Goal: Navigation & Orientation: Understand site structure

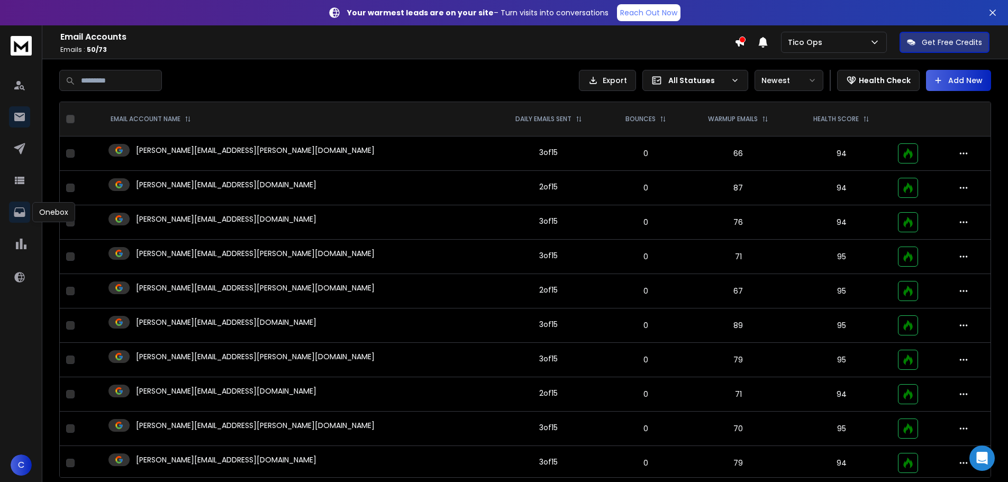
click at [15, 210] on icon at bounding box center [19, 212] width 13 height 13
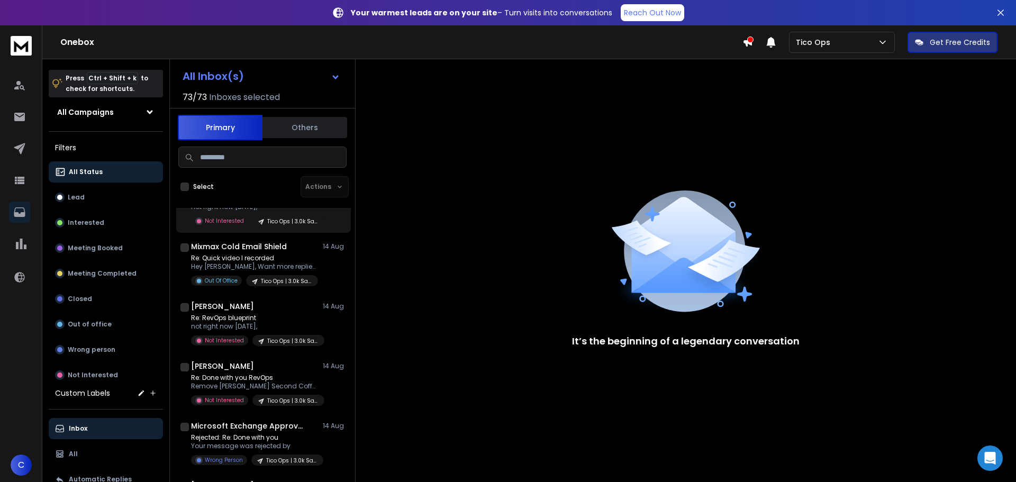
scroll to position [53, 0]
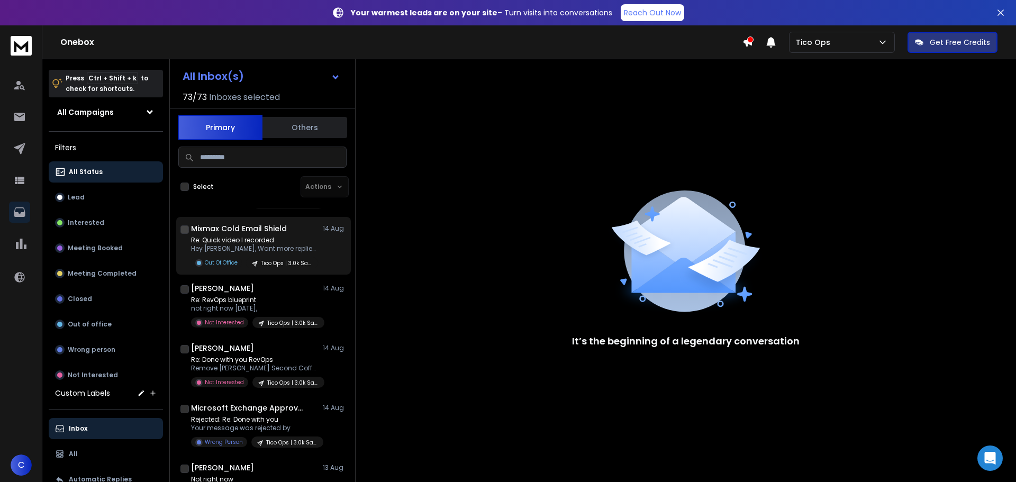
click at [279, 242] on p "Re: Quick video I recorded" at bounding box center [254, 240] width 127 height 8
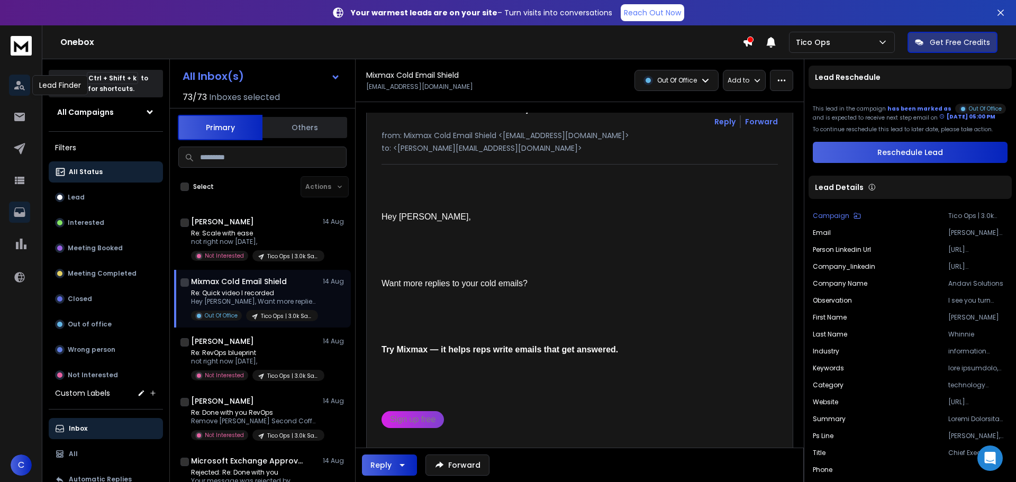
click at [13, 87] on icon at bounding box center [19, 85] width 13 height 13
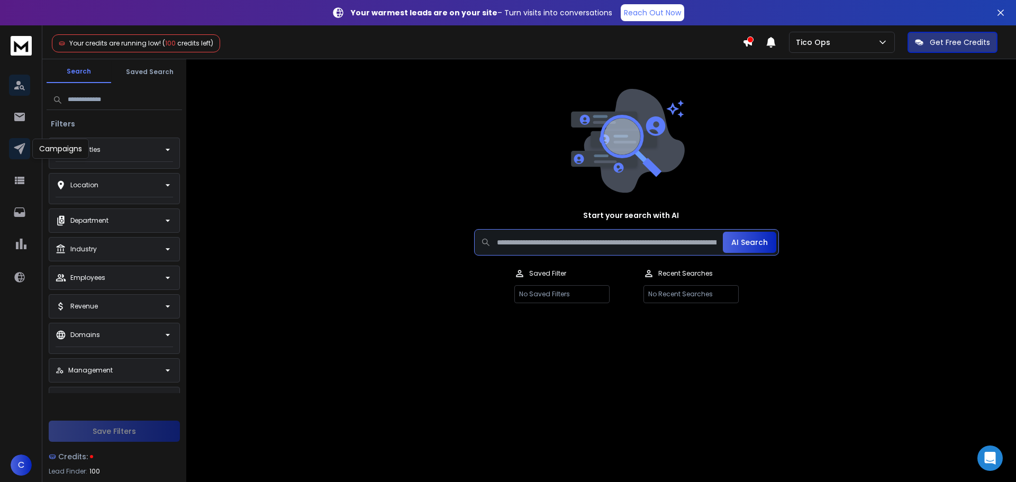
click at [21, 144] on icon at bounding box center [19, 148] width 13 height 13
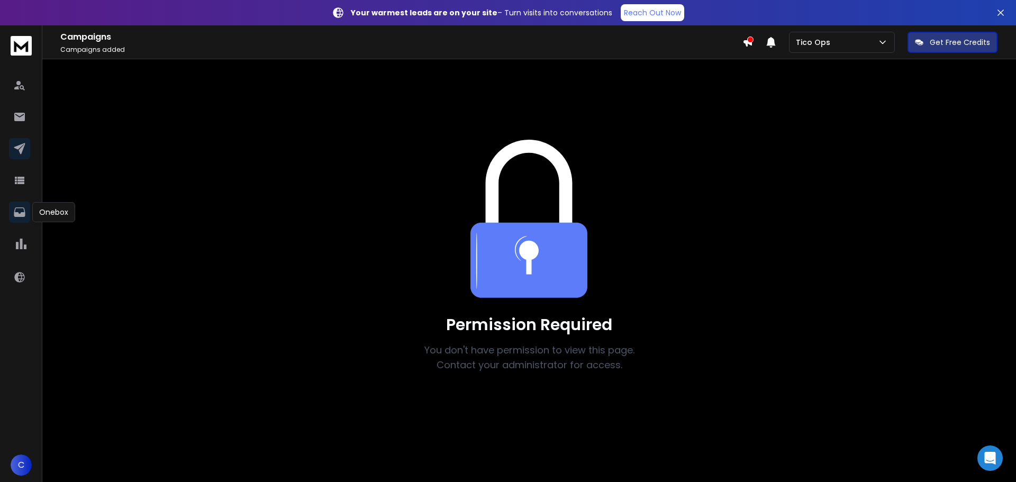
click at [21, 210] on icon at bounding box center [19, 212] width 13 height 13
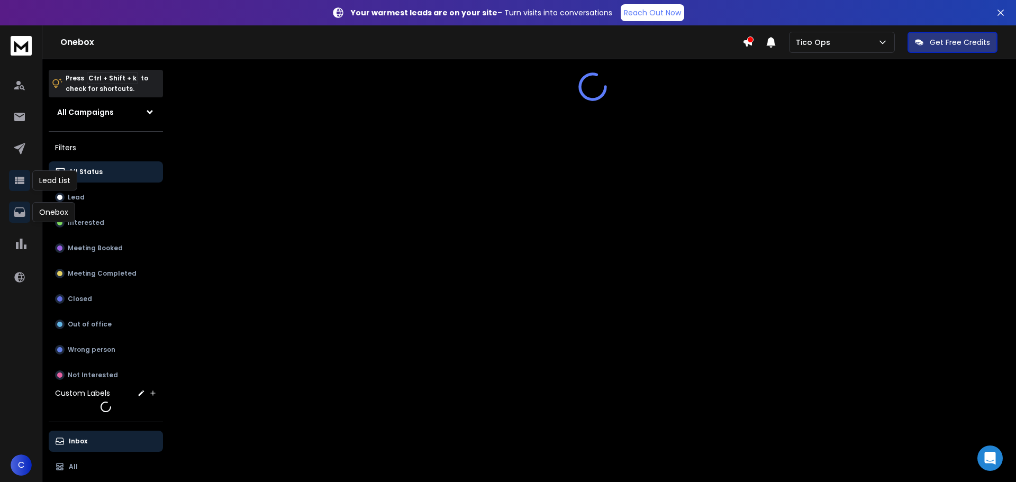
click at [24, 176] on icon at bounding box center [19, 180] width 13 height 13
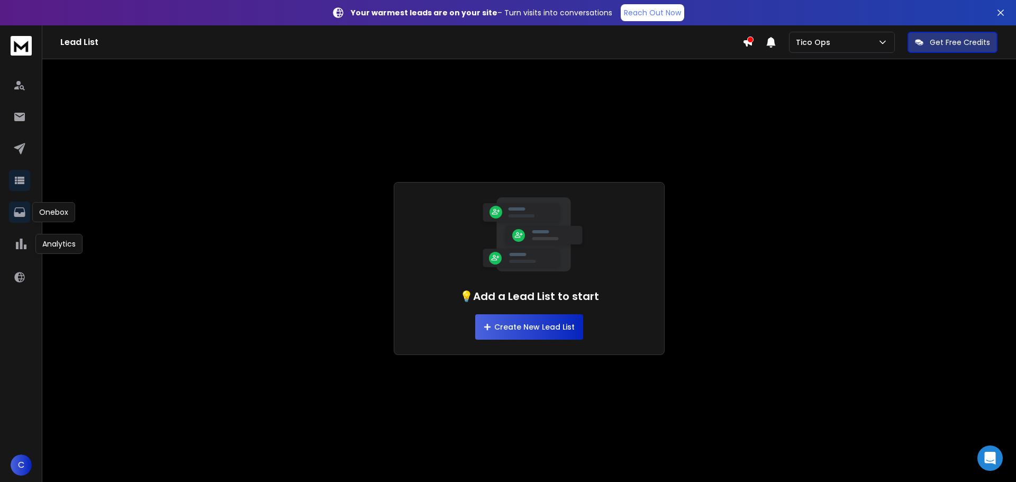
click at [22, 206] on icon at bounding box center [19, 212] width 13 height 13
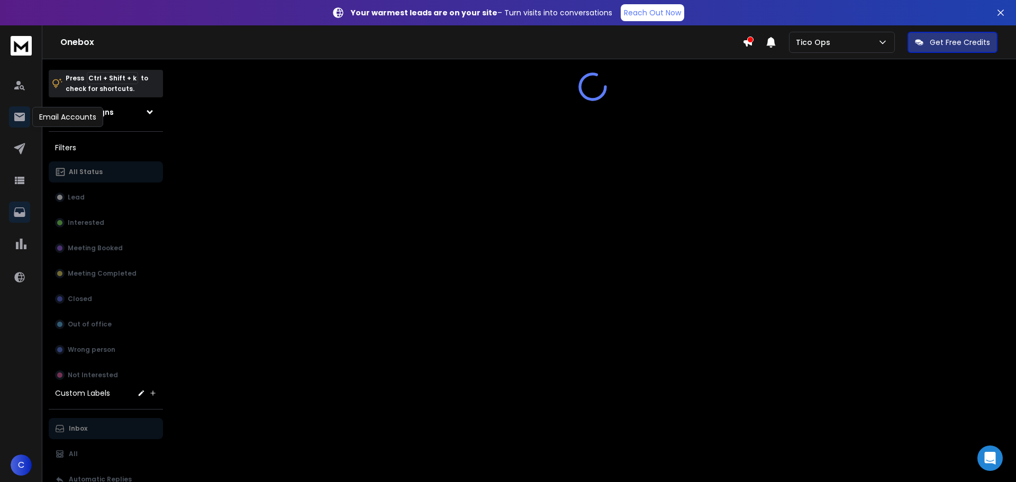
click at [22, 111] on icon at bounding box center [19, 117] width 13 height 13
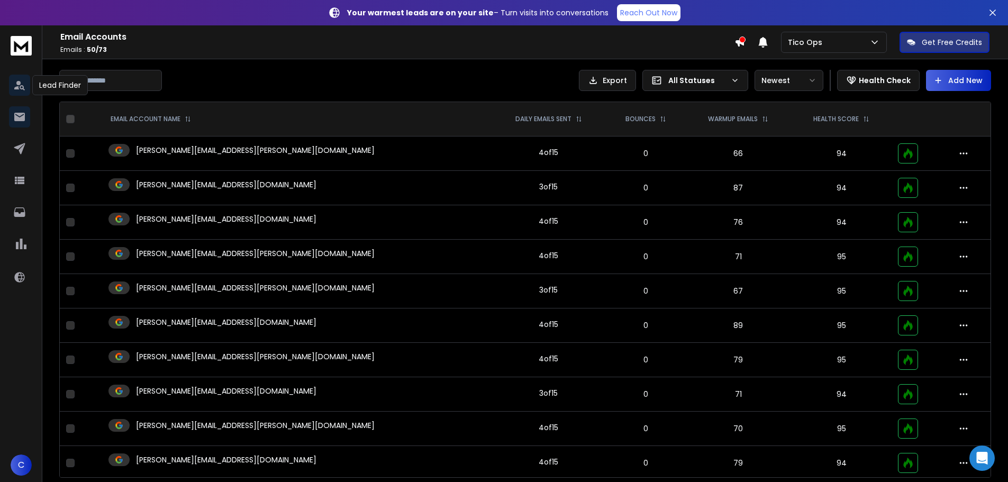
click at [15, 86] on icon at bounding box center [19, 85] width 13 height 13
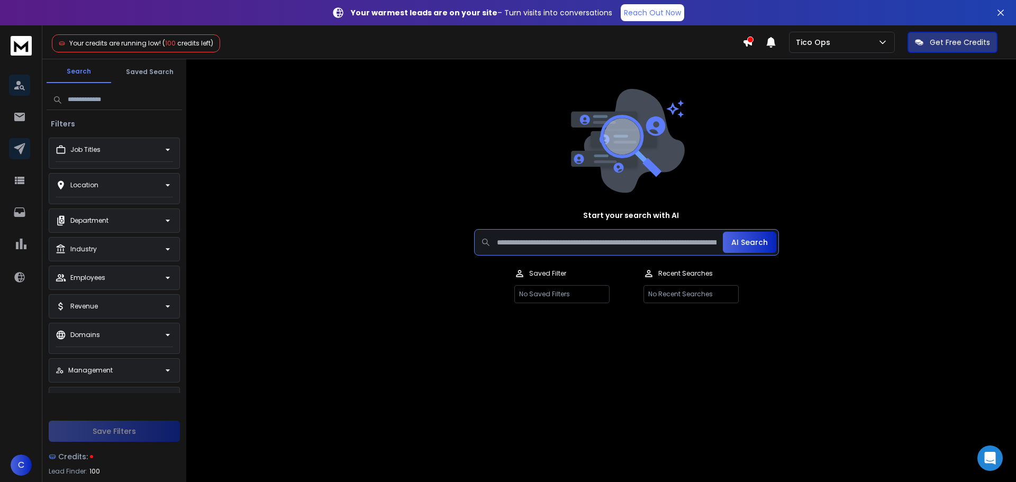
click at [27, 150] on link at bounding box center [19, 148] width 21 height 21
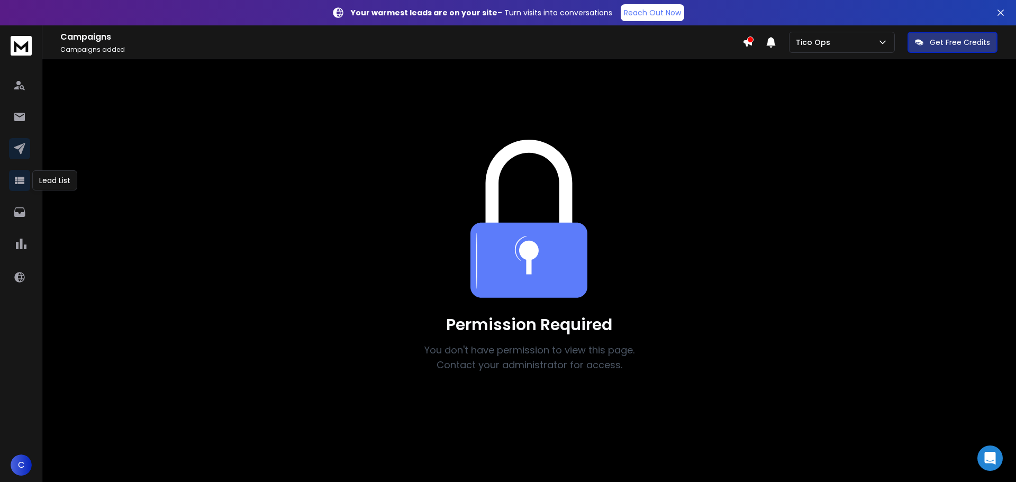
click at [16, 178] on icon at bounding box center [20, 180] width 10 height 7
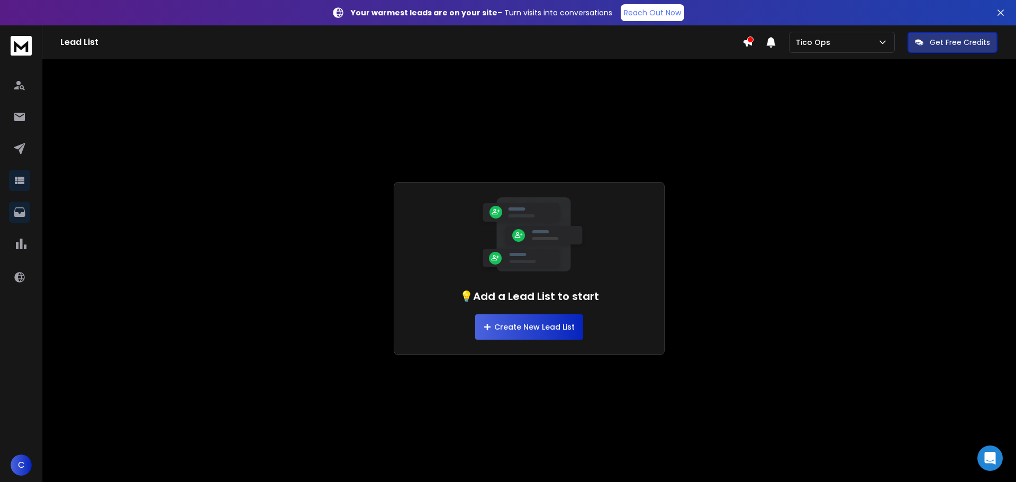
click at [22, 202] on link at bounding box center [19, 212] width 21 height 21
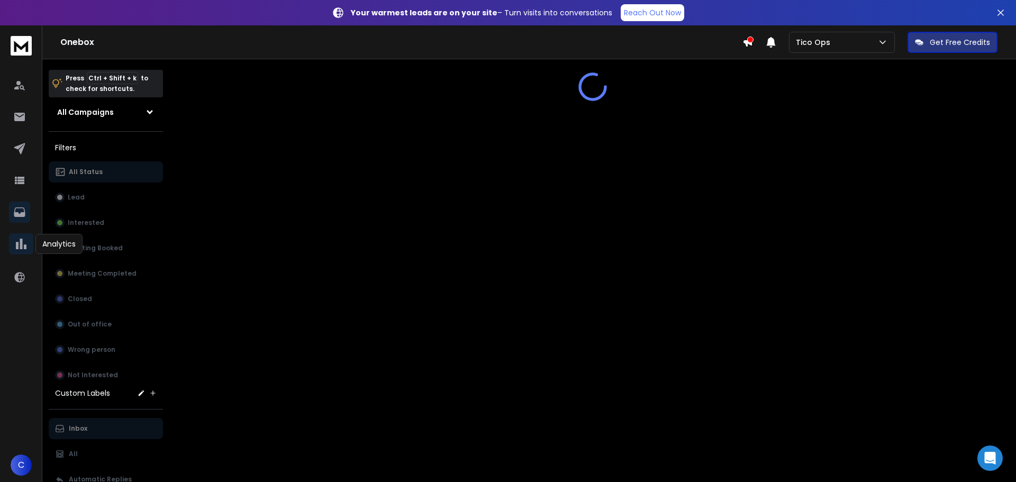
drag, startPoint x: 18, startPoint y: 243, endPoint x: 20, endPoint y: 252, distance: 9.7
click at [19, 244] on icon at bounding box center [21, 244] width 16 height 16
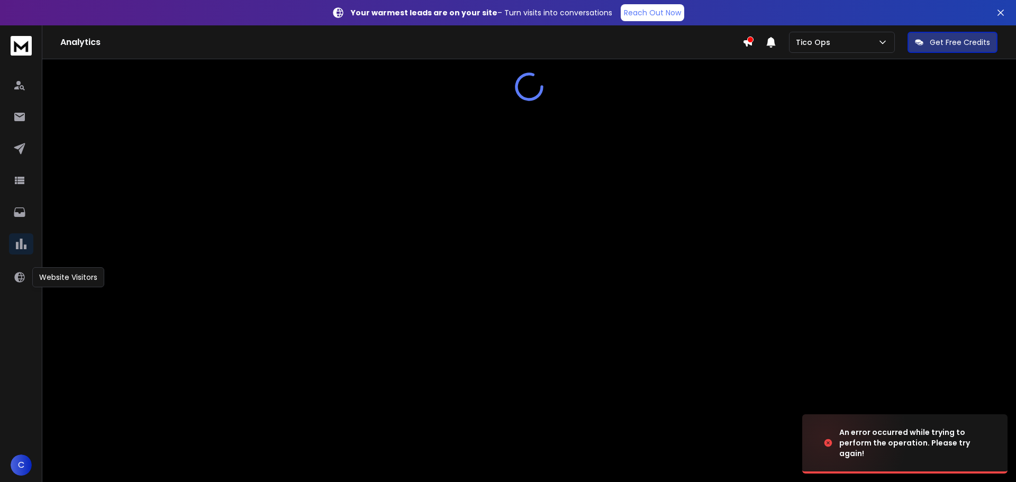
click at [21, 267] on link at bounding box center [19, 277] width 21 height 21
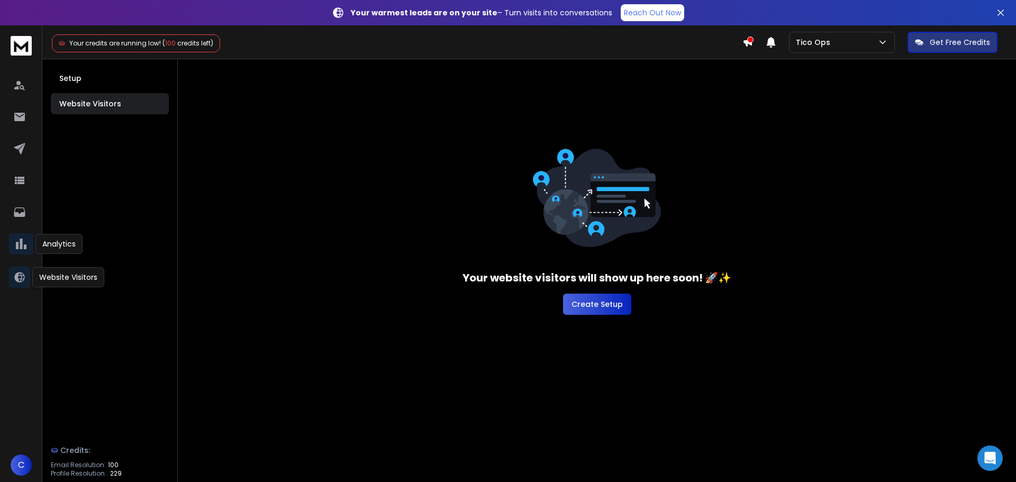
click at [21, 242] on icon at bounding box center [21, 244] width 11 height 11
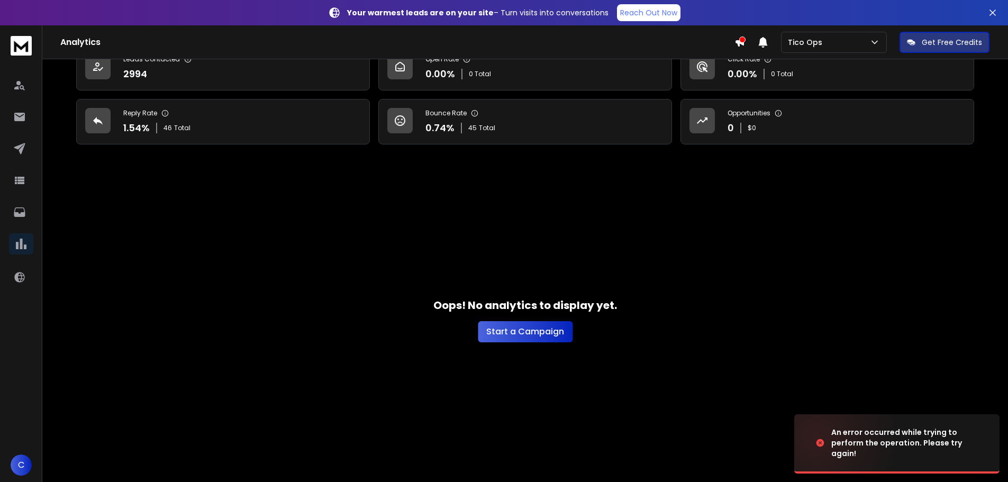
scroll to position [77, 0]
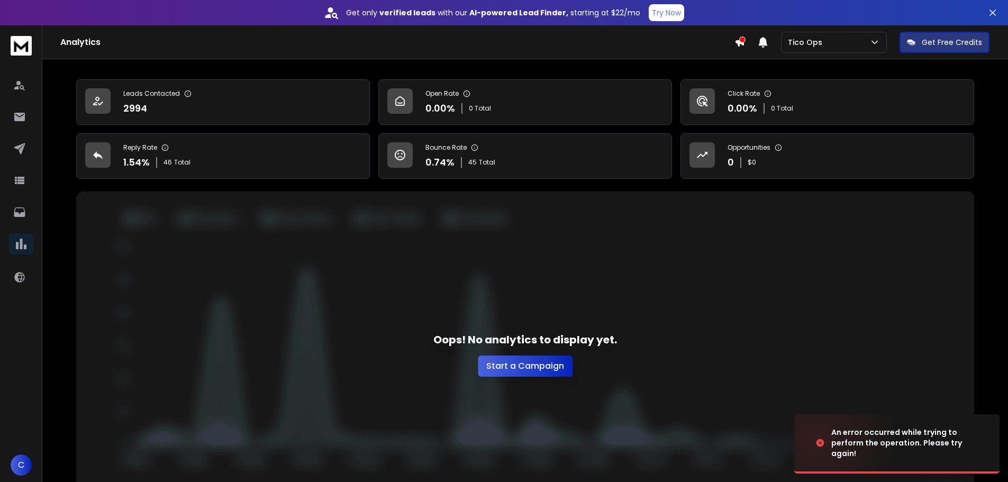
scroll to position [77, 0]
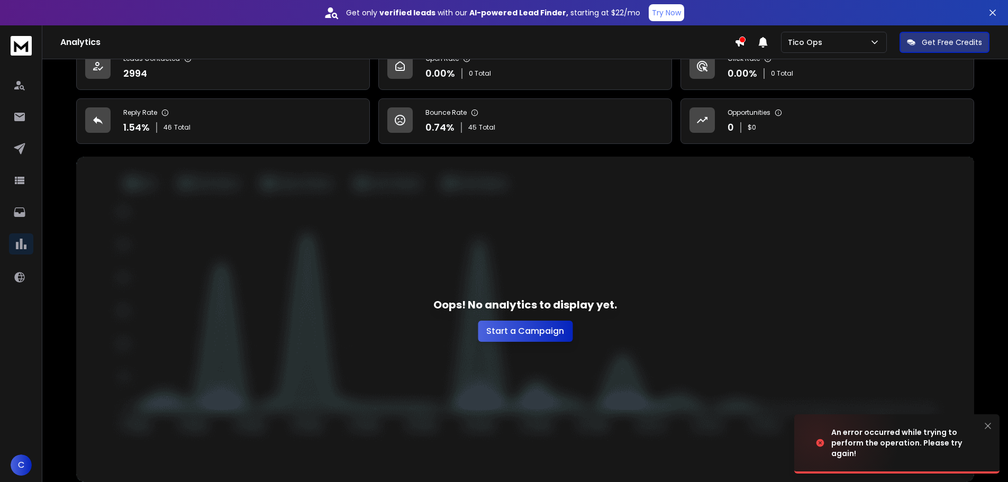
click at [990, 437] on div "An error occurred while trying to perform the operation. Please try again!" at bounding box center [901, 442] width 197 height 57
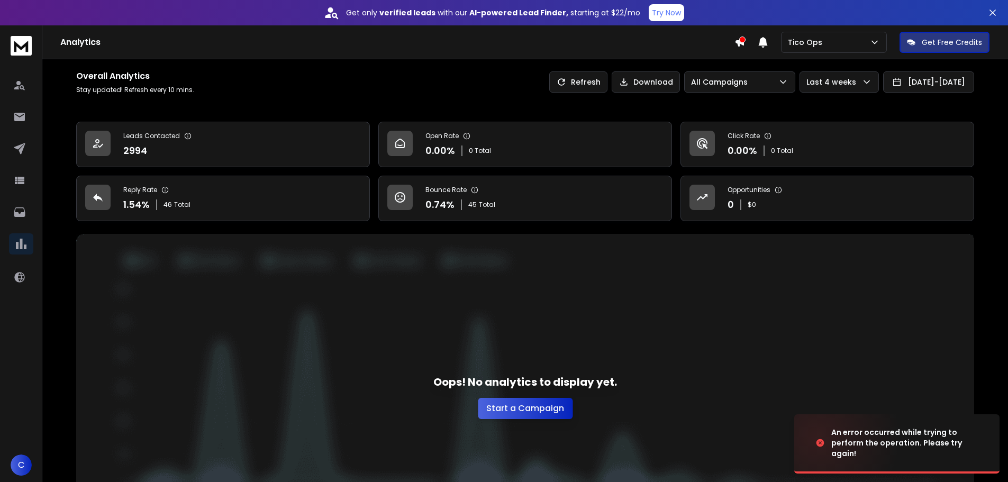
click at [759, 171] on div "Leads Contacted 2994 Open Rate 0.00 % 0 Total Click Rate 0.00 % 0 Total Reply R…" at bounding box center [525, 171] width 898 height 99
click at [523, 187] on link "Bounce Rate 0.74 % 45 Total" at bounding box center [525, 198] width 294 height 45
